Goal: Communication & Community: Answer question/provide support

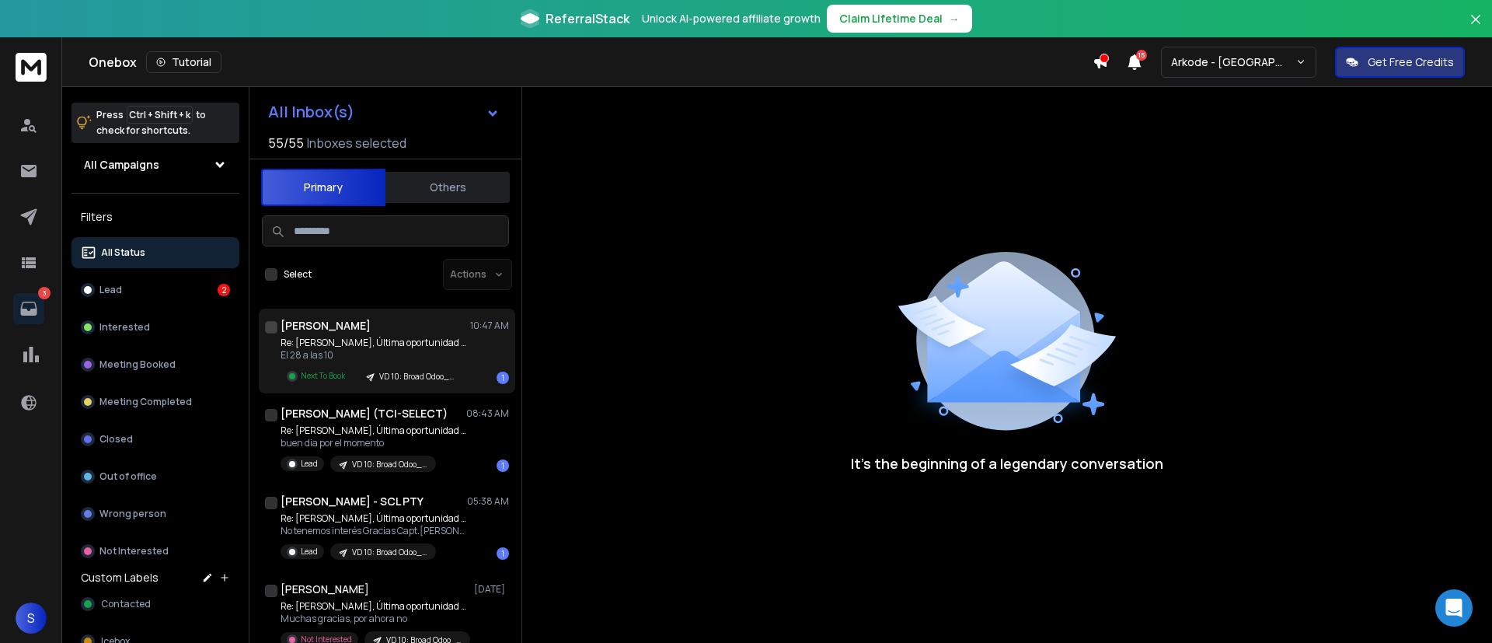
click at [395, 350] on p "El 28 a las 10" at bounding box center [374, 355] width 186 height 12
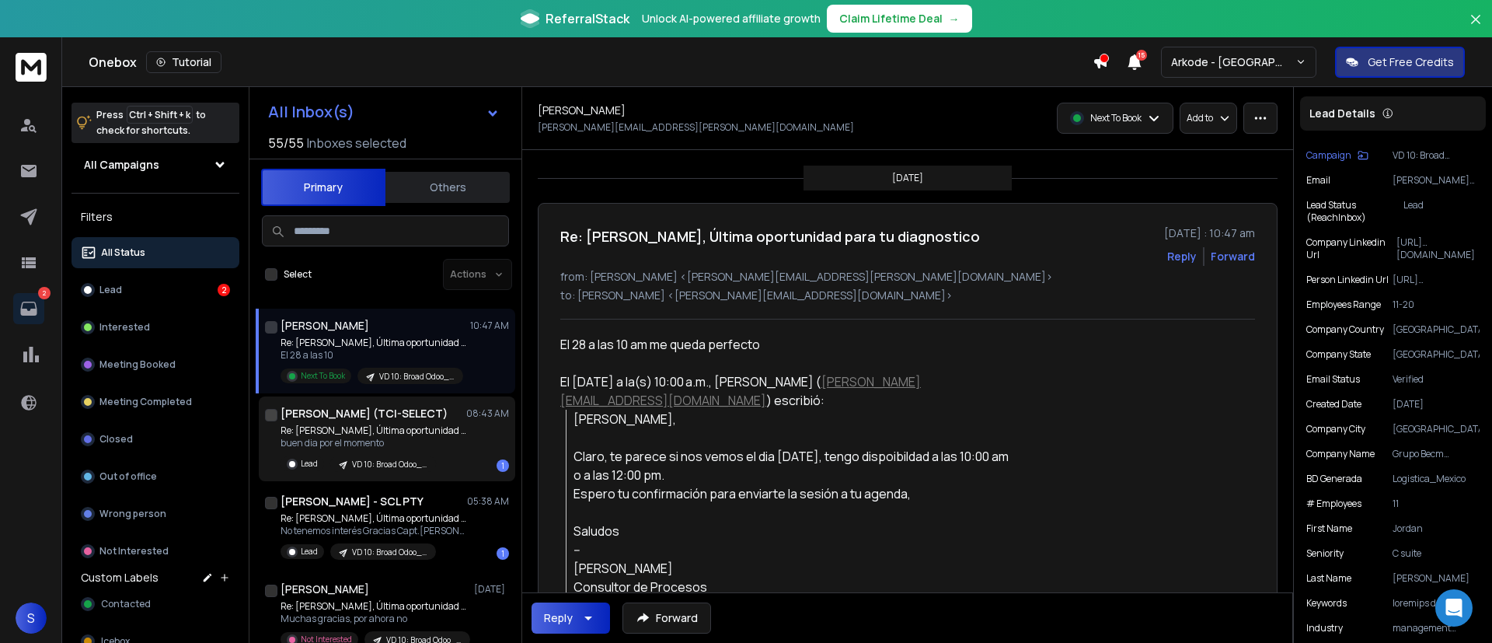
drag, startPoint x: 424, startPoint y: 443, endPoint x: 438, endPoint y: 442, distance: 14.0
click at [424, 442] on p "buen dia por el momento" at bounding box center [374, 443] width 186 height 12
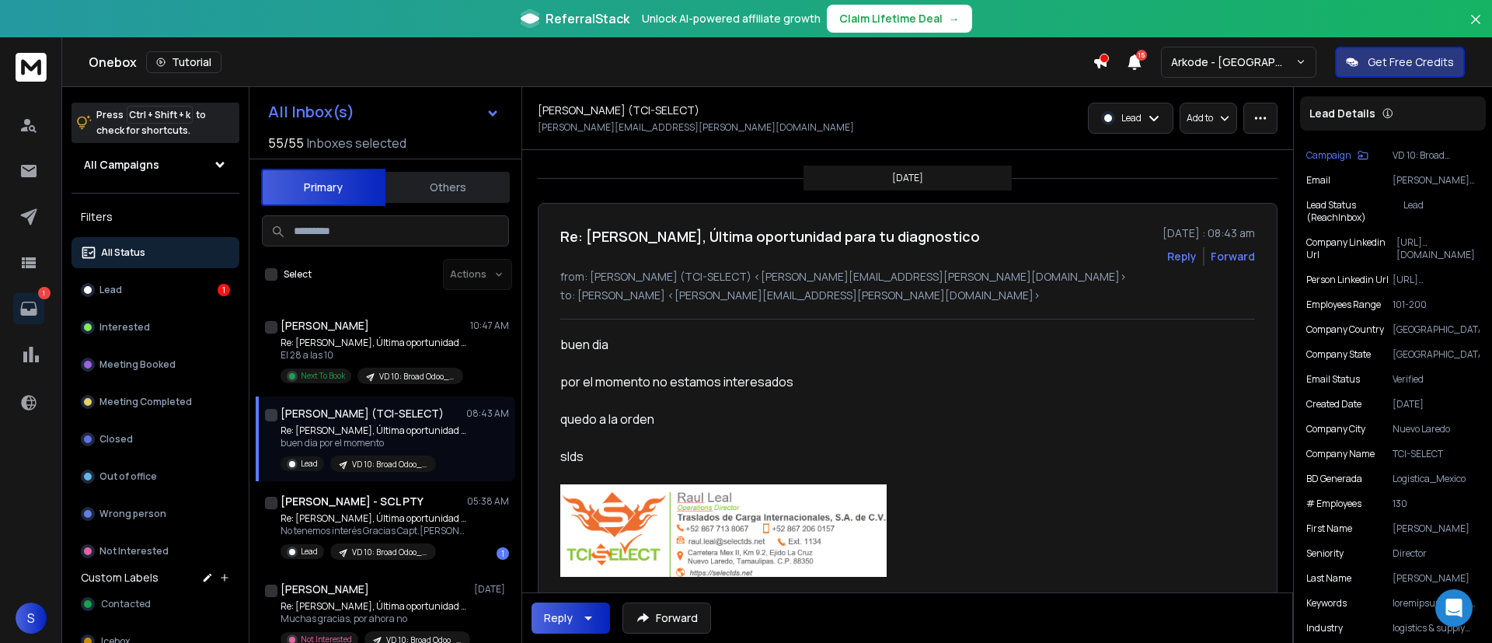
click at [1122, 110] on div "Lead" at bounding box center [1131, 118] width 84 height 30
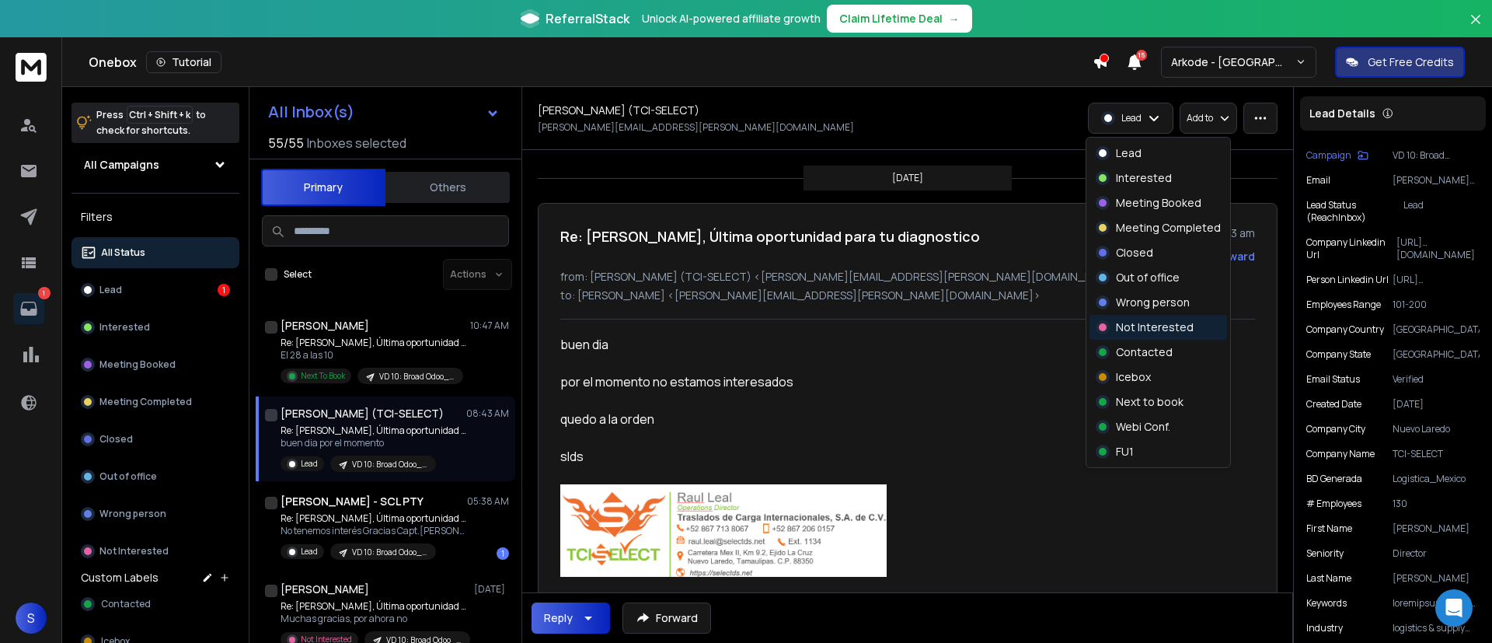
click at [1132, 322] on p "Not Interested" at bounding box center [1155, 327] width 78 height 16
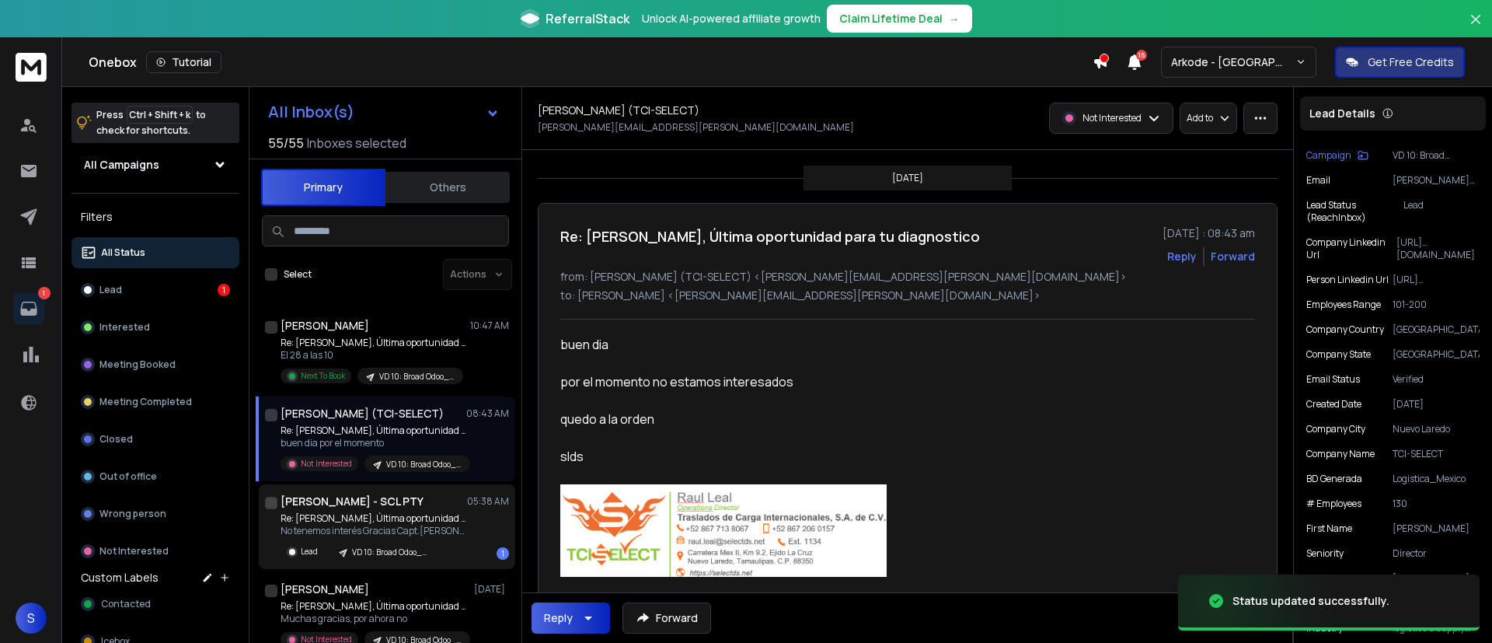
click at [491, 492] on div "Cesar Indaburu - SCL PTY 05:38 AM Re: Cesar, Última oportunidad para No tenemos…" at bounding box center [387, 526] width 256 height 85
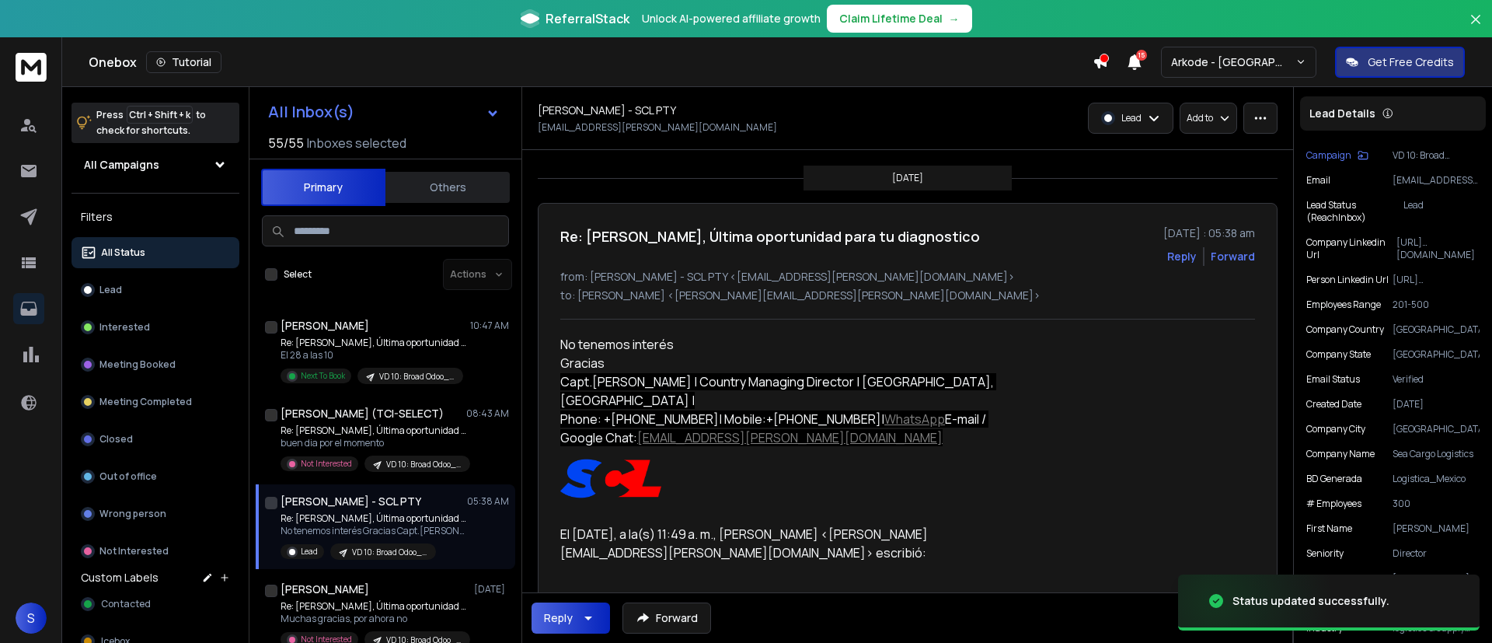
click at [1116, 121] on div "Lead" at bounding box center [1131, 118] width 84 height 30
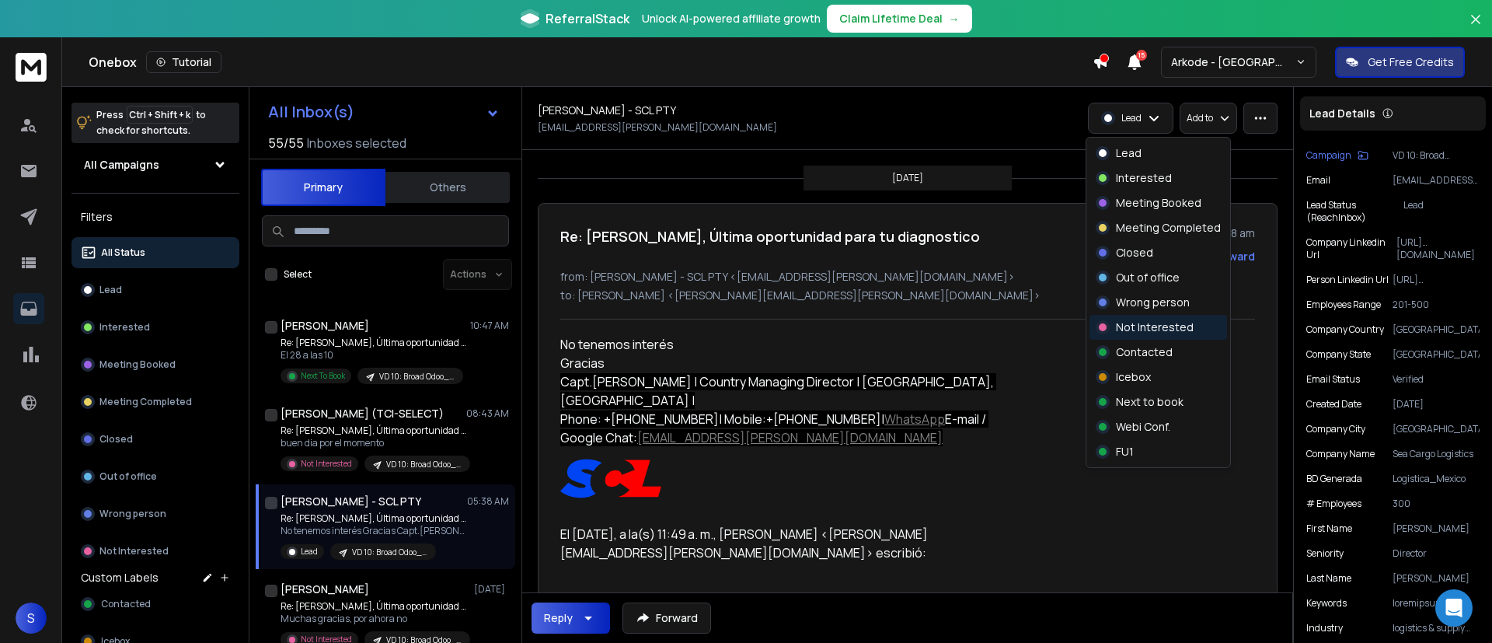
click at [1115, 328] on div "Not Interested" at bounding box center [1145, 327] width 98 height 16
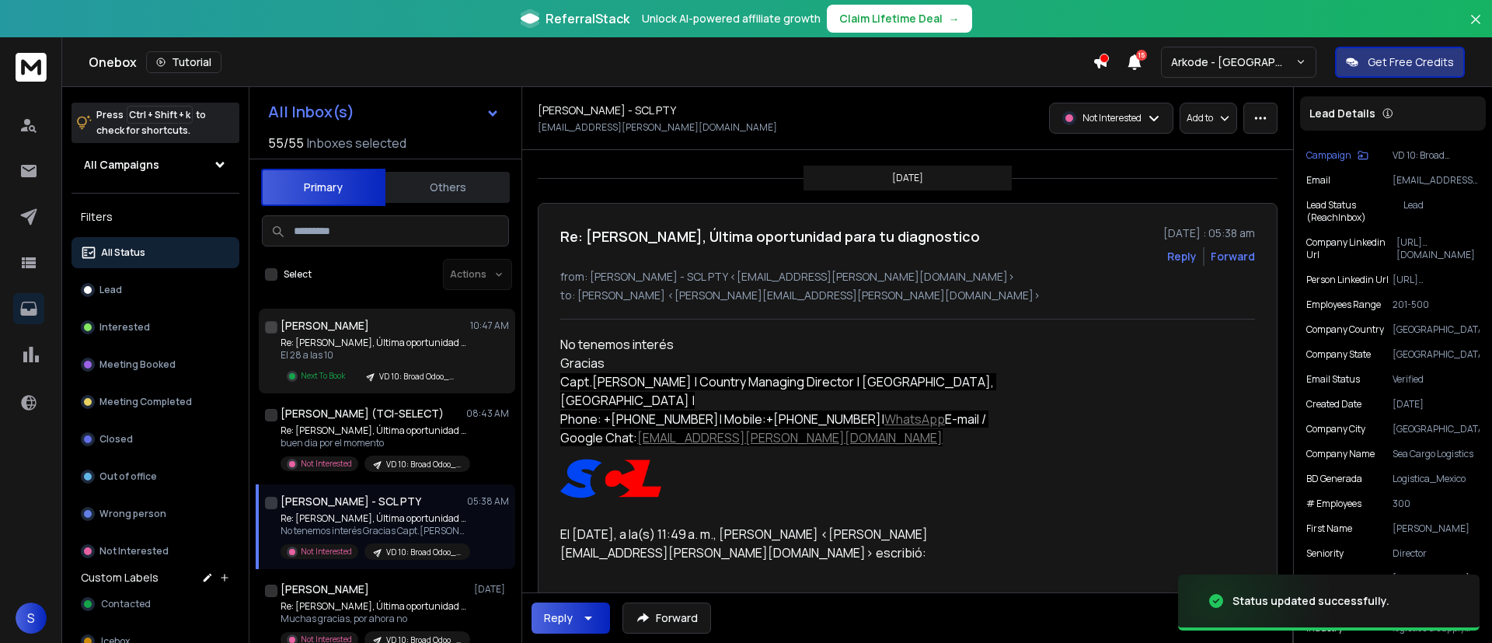
click at [437, 333] on div "Jordan Lara Cruz 10:47 AM Re: Jordan, Última oportunidad para El 28 a las 10 Ne…" at bounding box center [395, 351] width 228 height 66
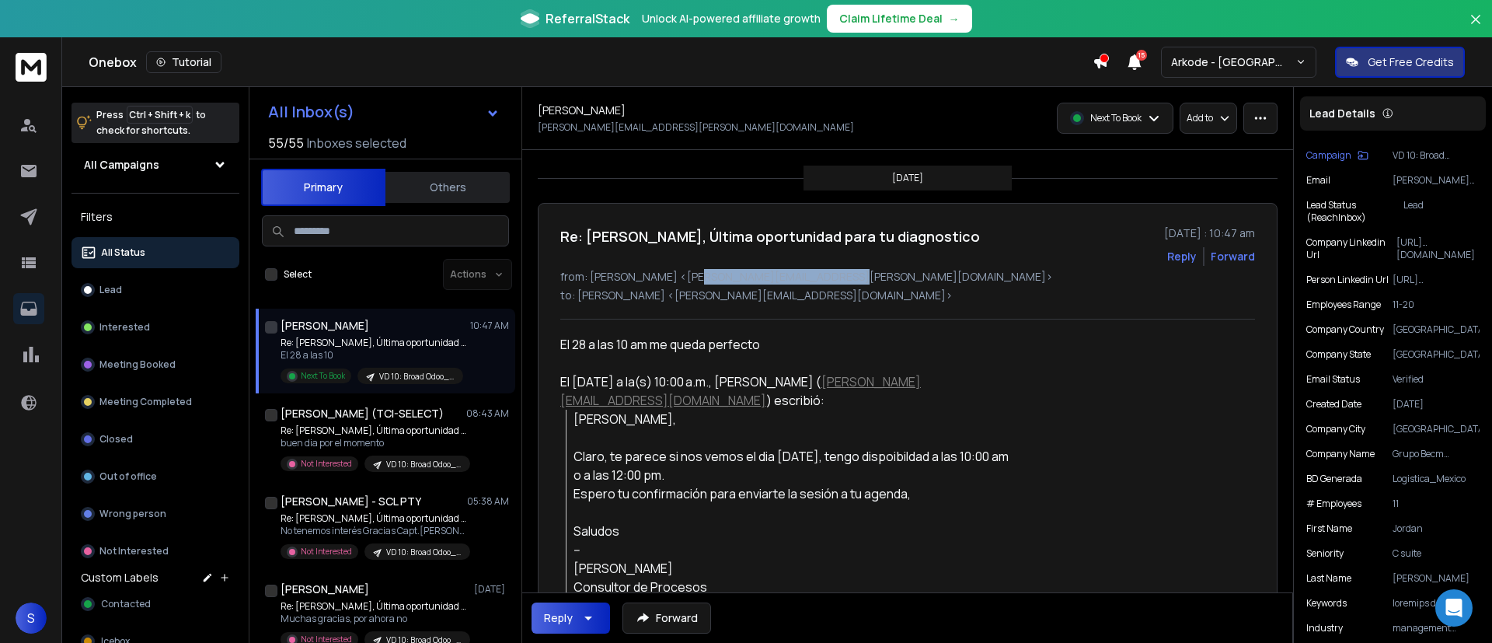
drag, startPoint x: 683, startPoint y: 274, endPoint x: 827, endPoint y: 278, distance: 143.8
click at [827, 278] on p "from: Jordan Lara Cruz <jordan.lara@grupobecm.com>" at bounding box center [907, 277] width 695 height 16
copy p "jordan.lara@grupobecm.com"
click at [1126, 116] on p "Next To Book" at bounding box center [1115, 118] width 51 height 12
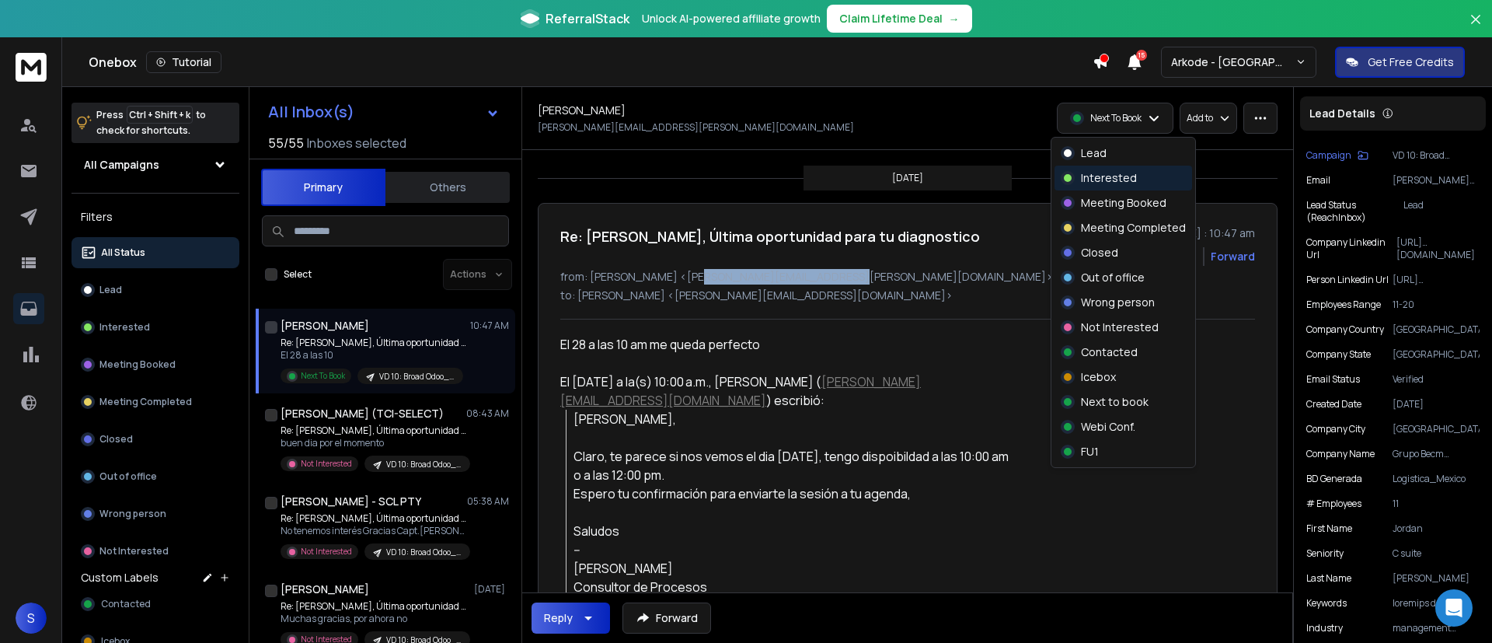
click at [1107, 175] on p "Interested" at bounding box center [1109, 178] width 56 height 16
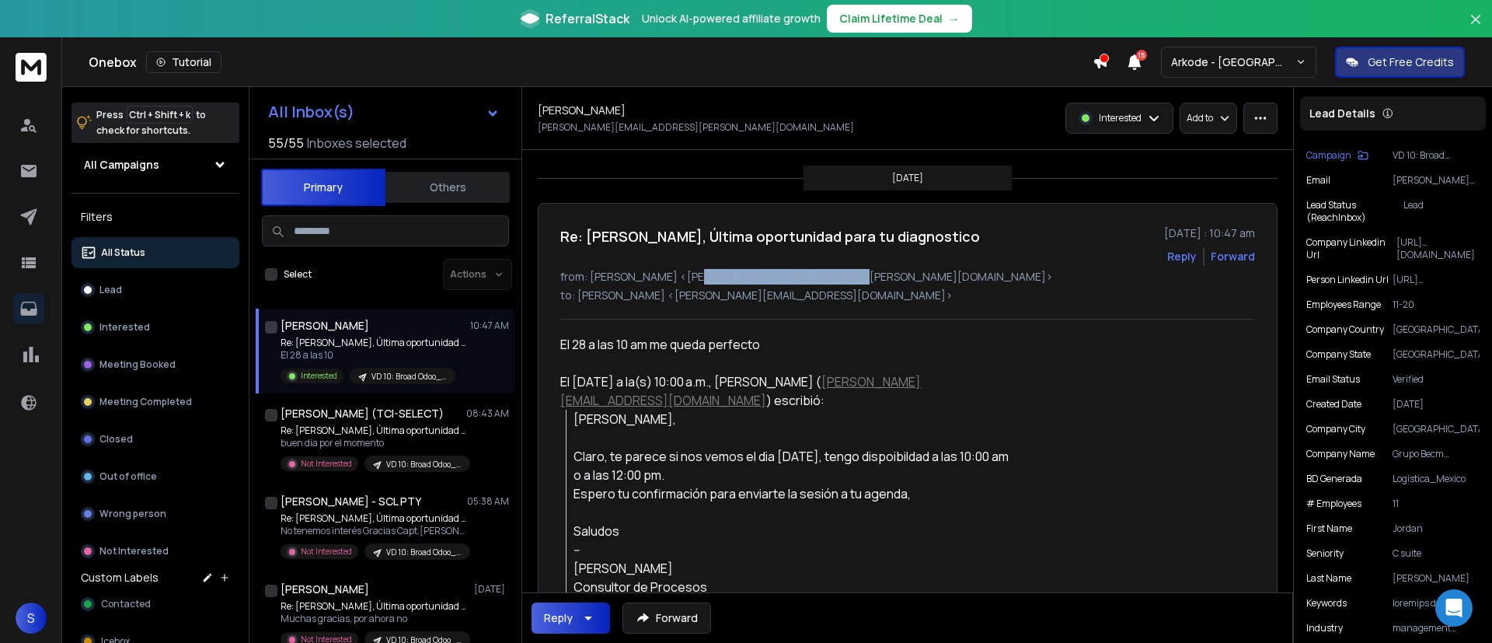
click at [587, 620] on icon "button" at bounding box center [588, 617] width 19 height 19
click at [590, 577] on p "Reply All" at bounding box center [579, 578] width 43 height 16
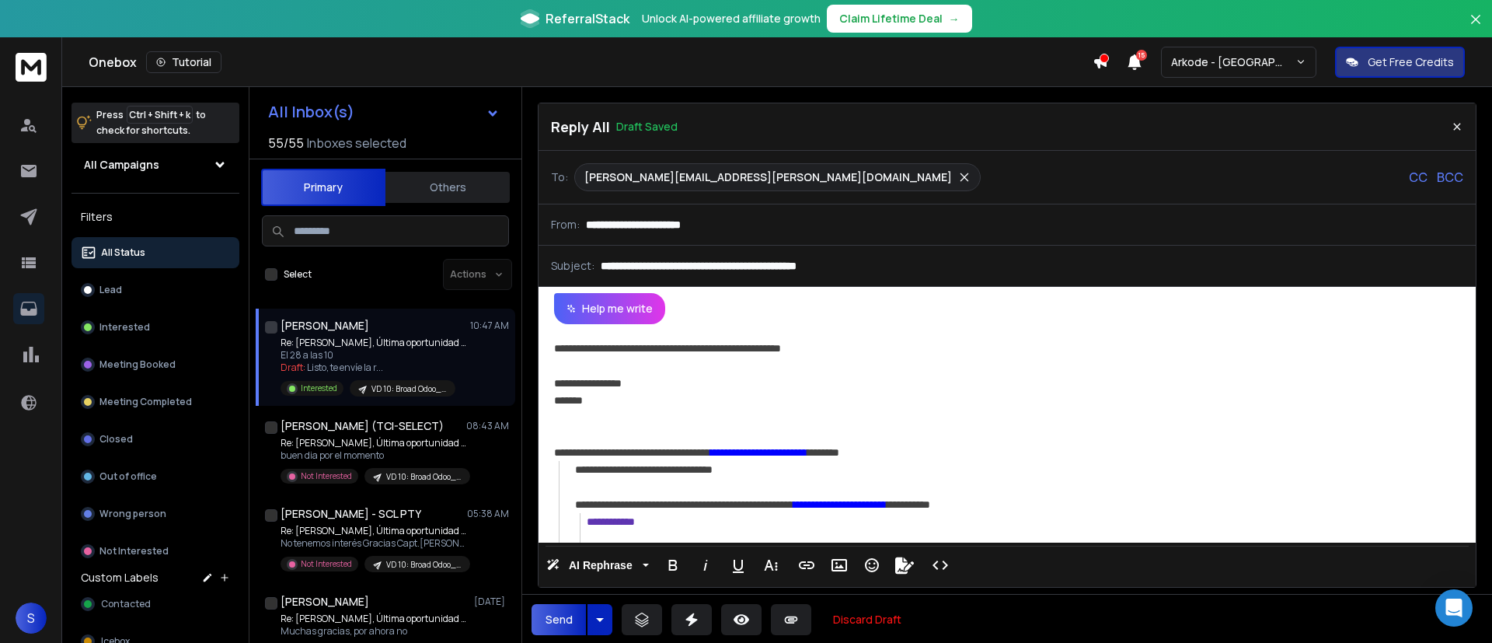
click at [560, 608] on button "Send" at bounding box center [559, 619] width 54 height 31
